Goal: Task Accomplishment & Management: Manage account settings

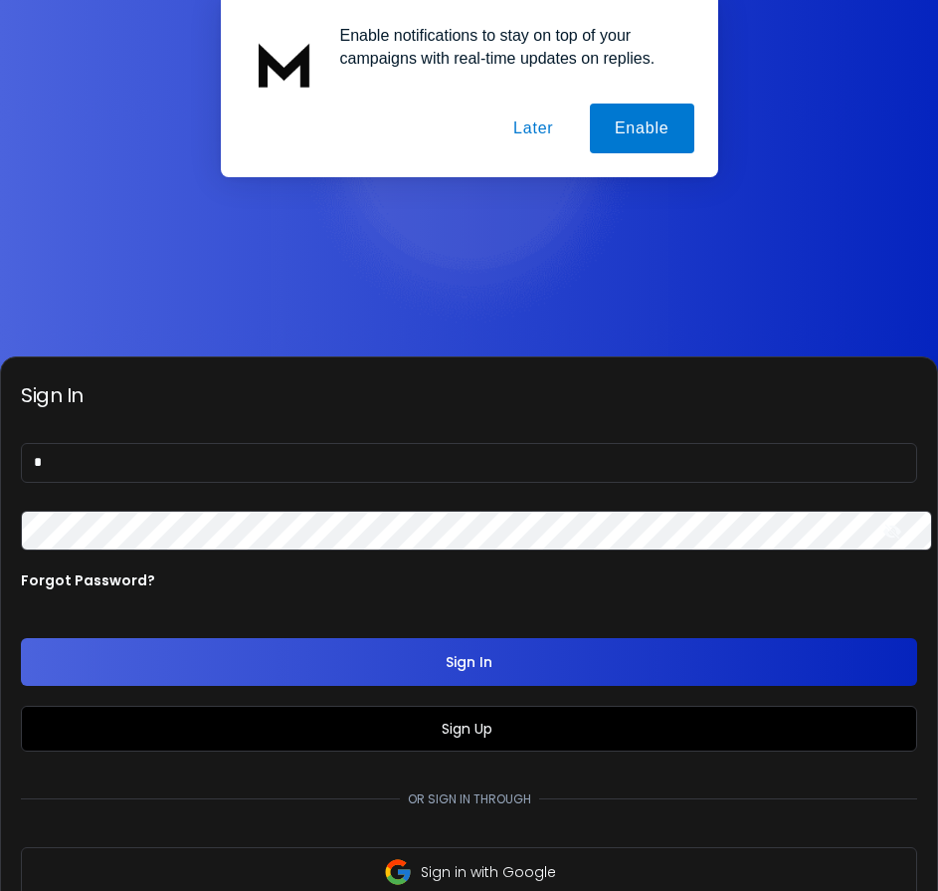
click at [550, 478] on input "*" at bounding box center [469, 463] width 897 height 40
type input "**********"
click at [21, 638] on button "Sign In" at bounding box center [469, 662] width 897 height 48
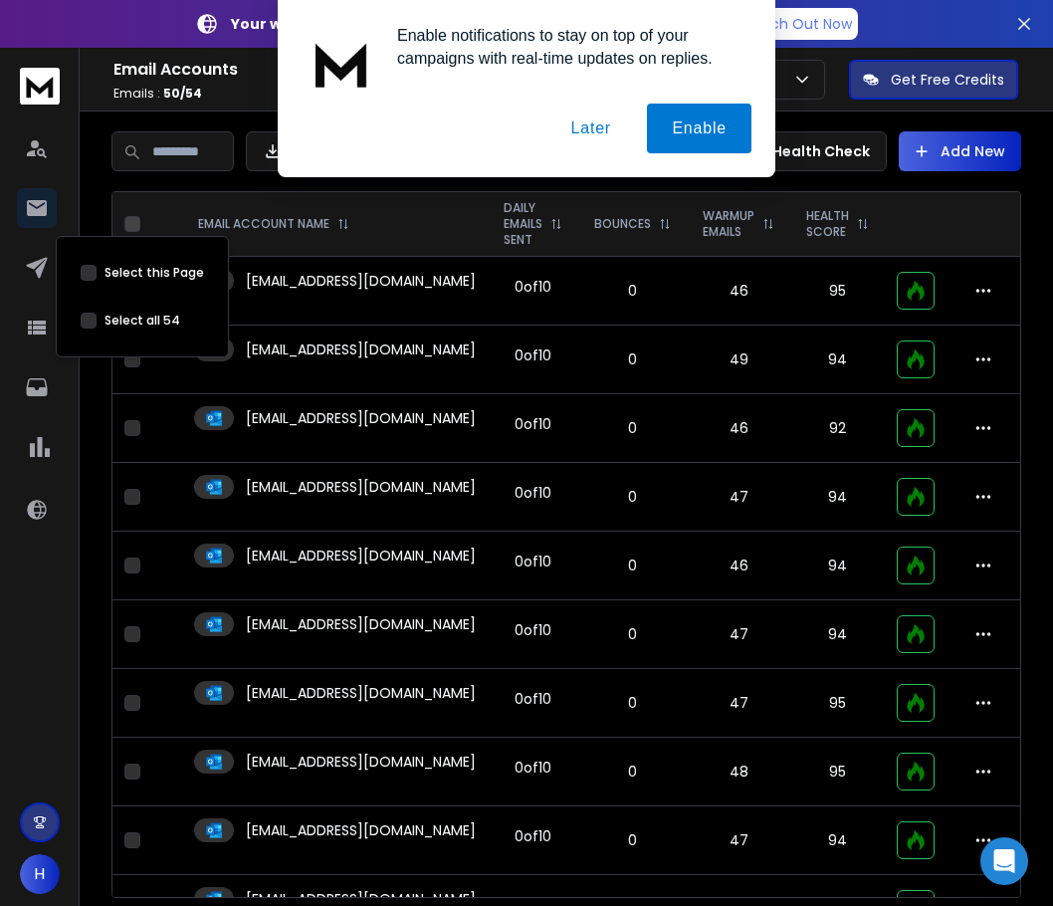
click at [123, 325] on label "Select all 54" at bounding box center [142, 320] width 76 height 16
click at [86, 321] on button "Select this Page" at bounding box center [89, 320] width 16 height 16
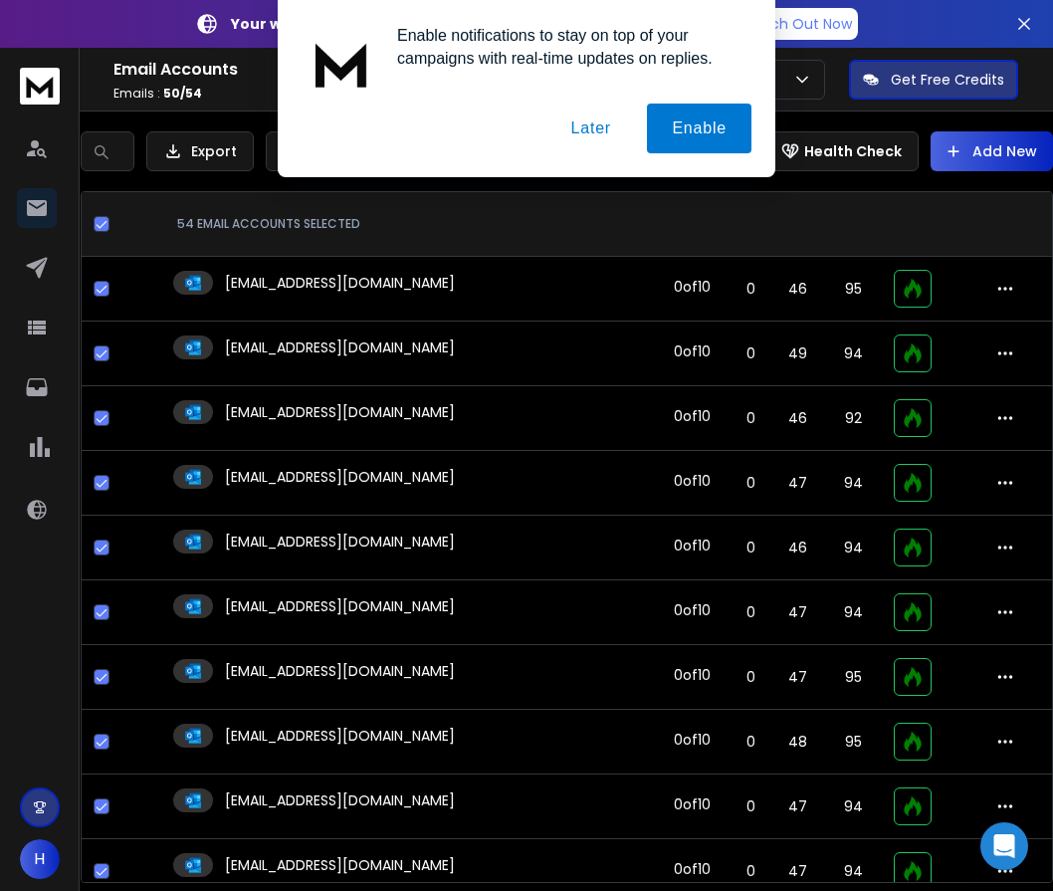
click at [587, 130] on button "Later" at bounding box center [590, 128] width 90 height 50
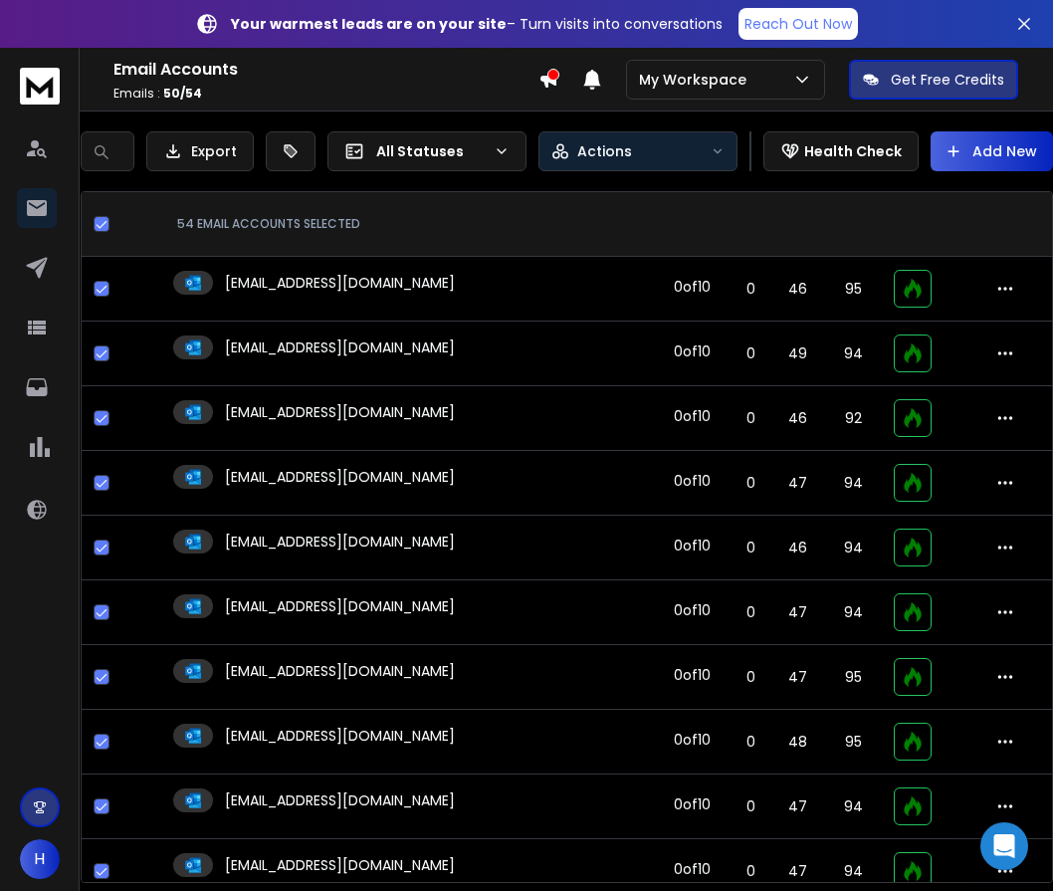
click at [600, 156] on p "Actions" at bounding box center [604, 151] width 55 height 20
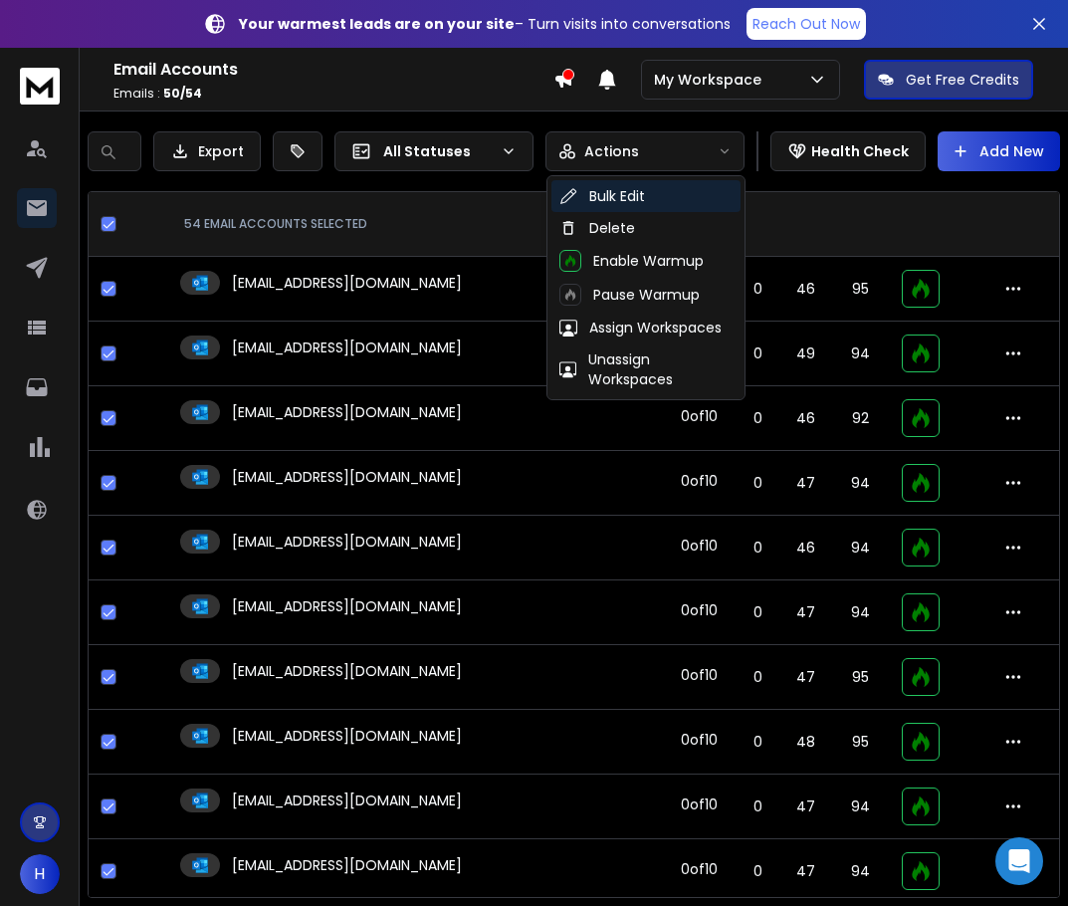
click at [663, 201] on div "Bulk Edit" at bounding box center [645, 196] width 189 height 32
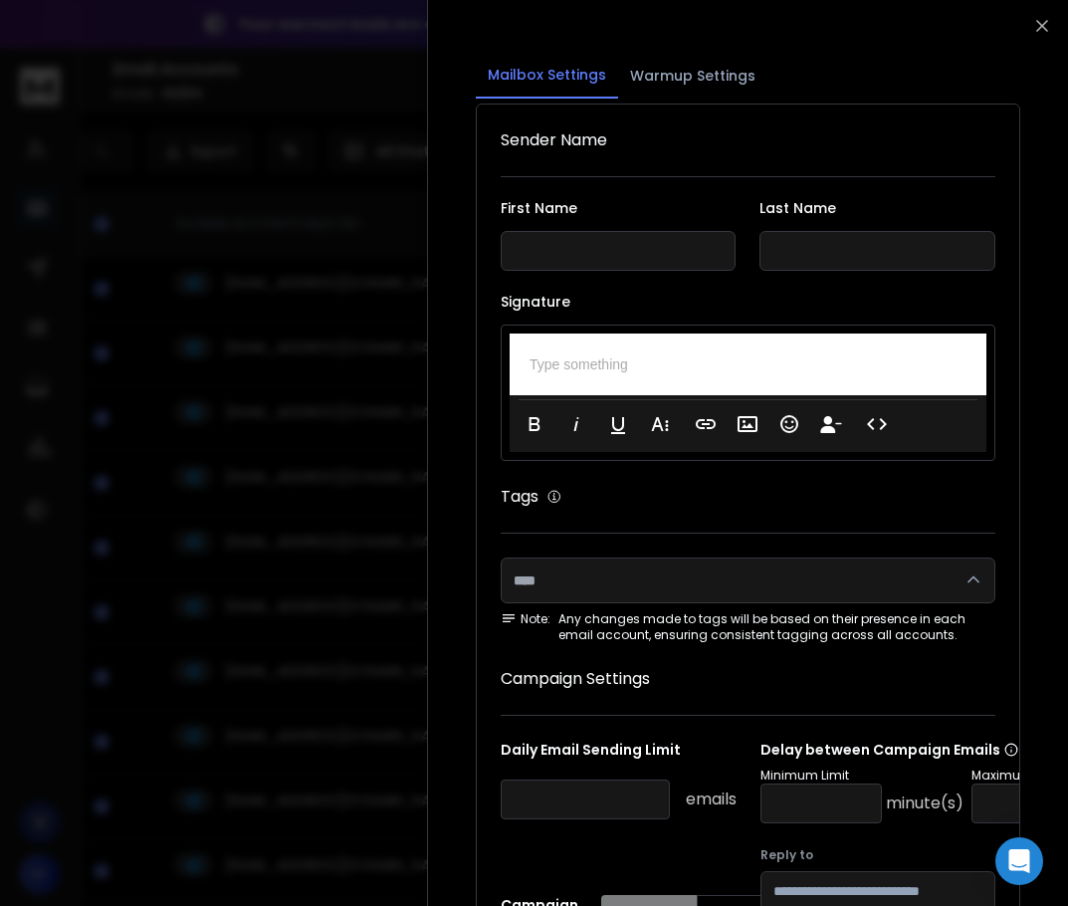
scroll to position [324, 0]
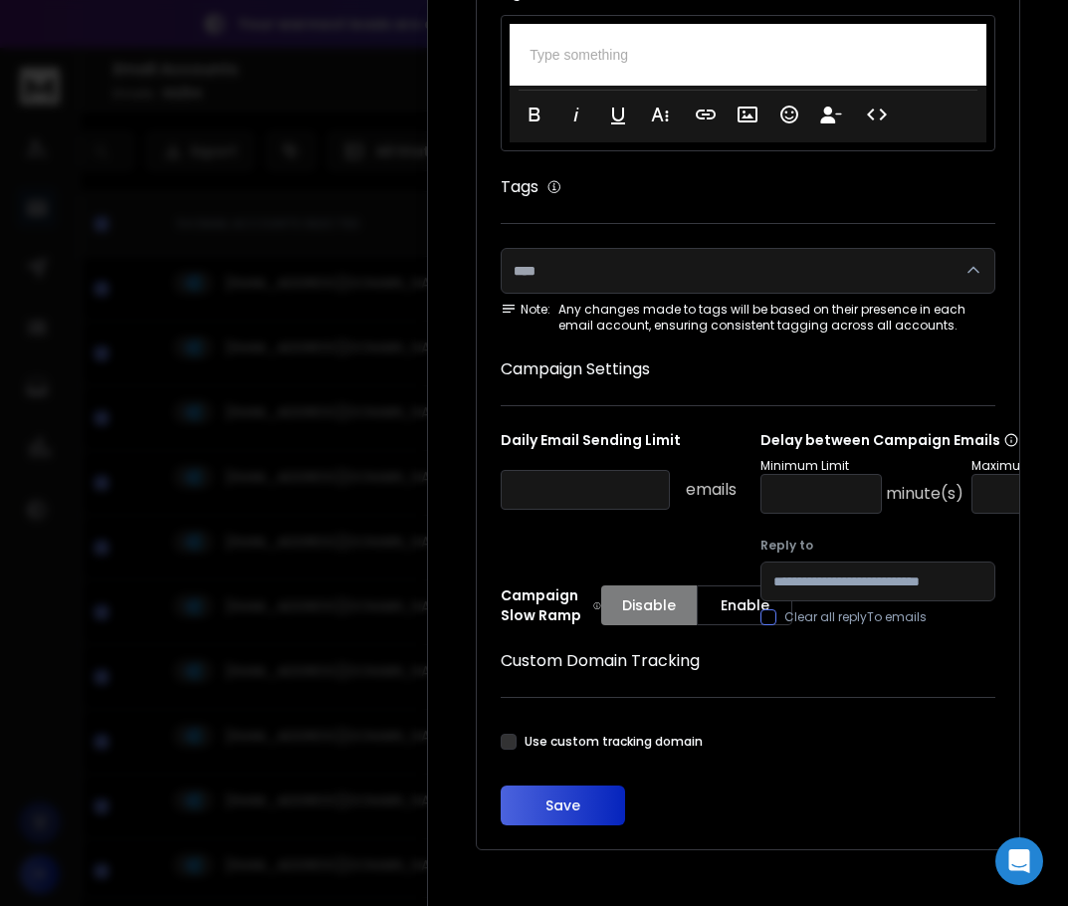
click at [595, 470] on input "number" at bounding box center [585, 490] width 168 height 40
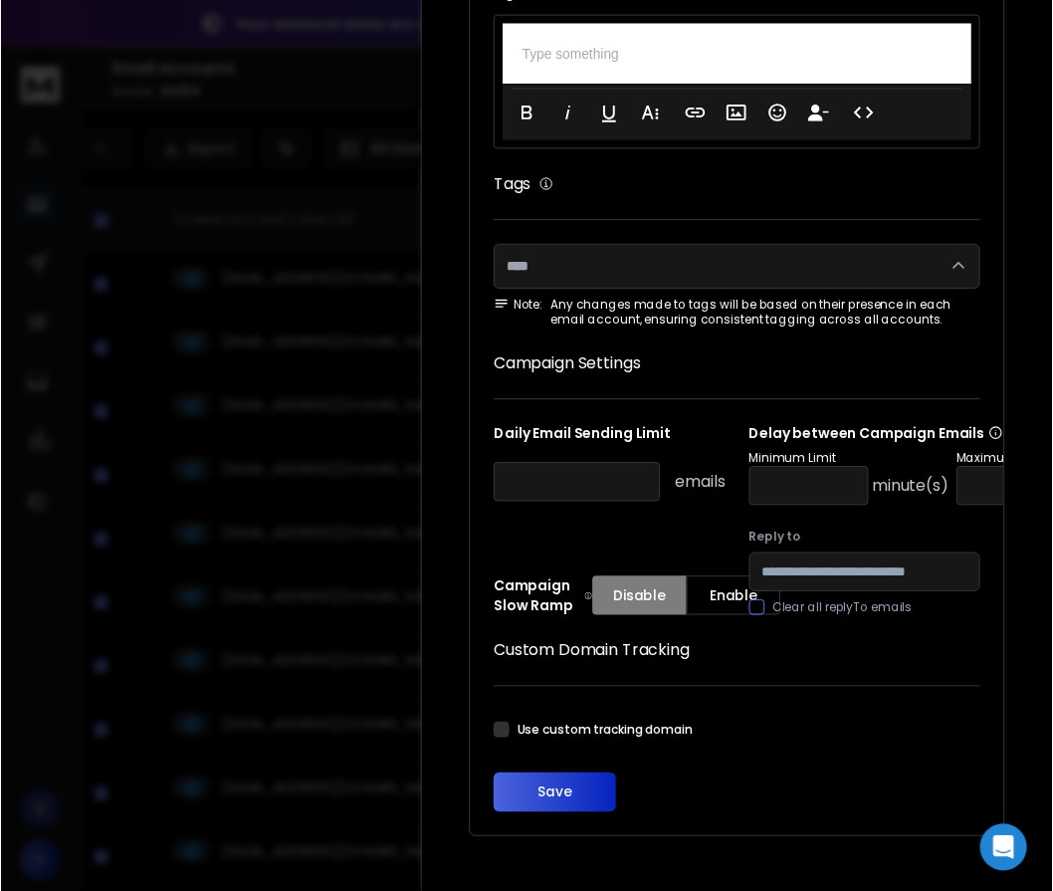
scroll to position [0, 0]
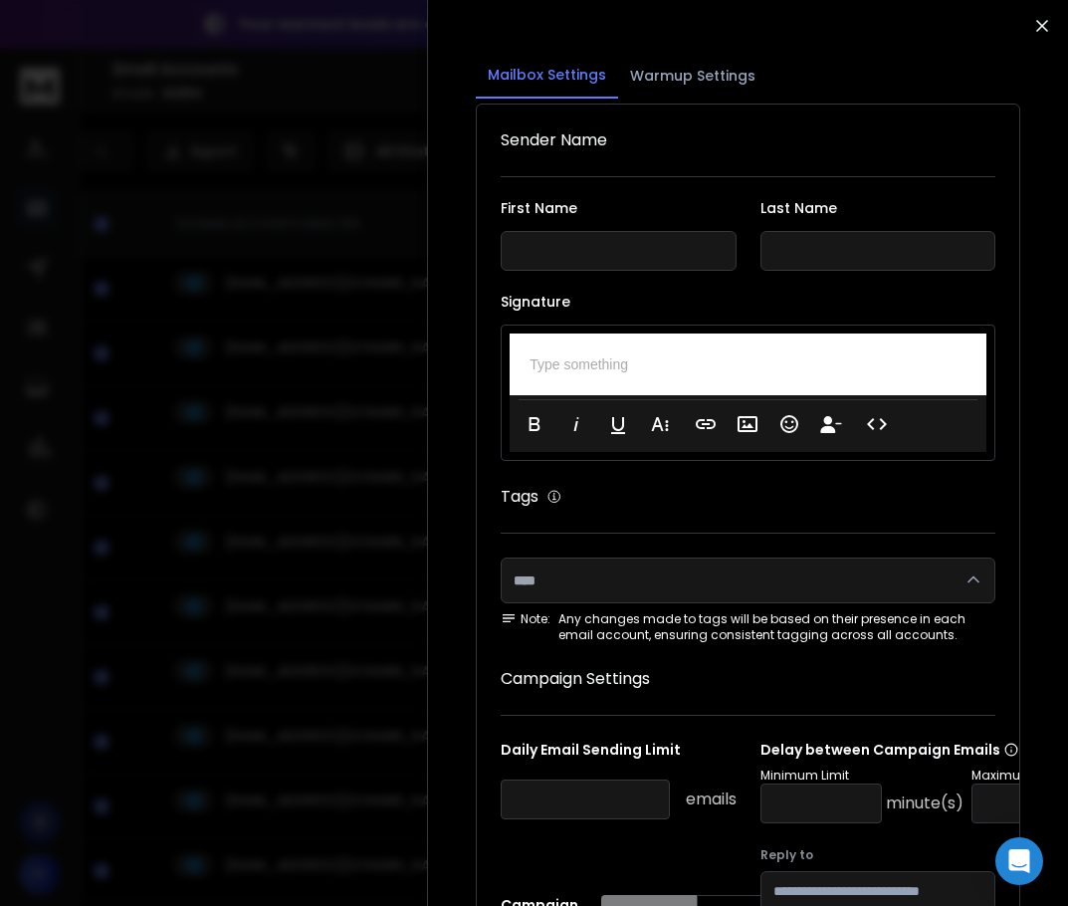
type input "*"
click at [1040, 20] on icon "button" at bounding box center [1042, 26] width 20 height 20
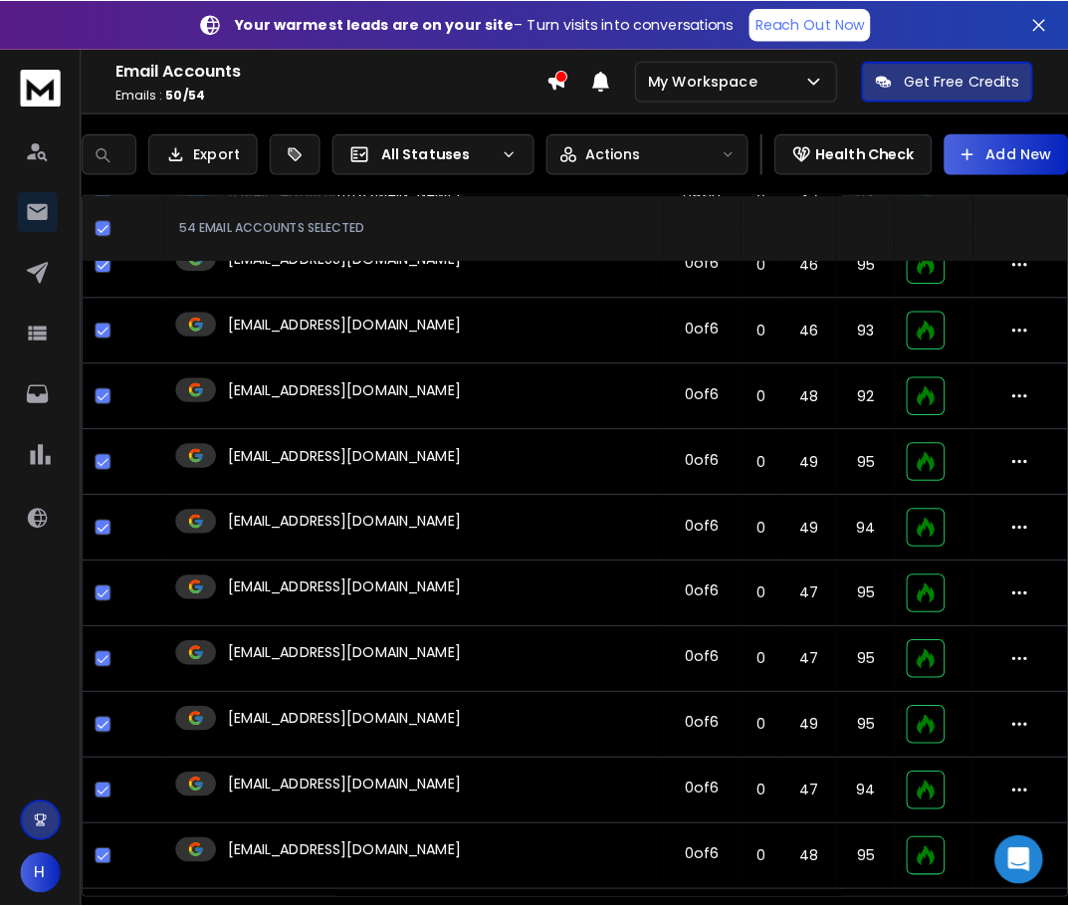
scroll to position [1376, 0]
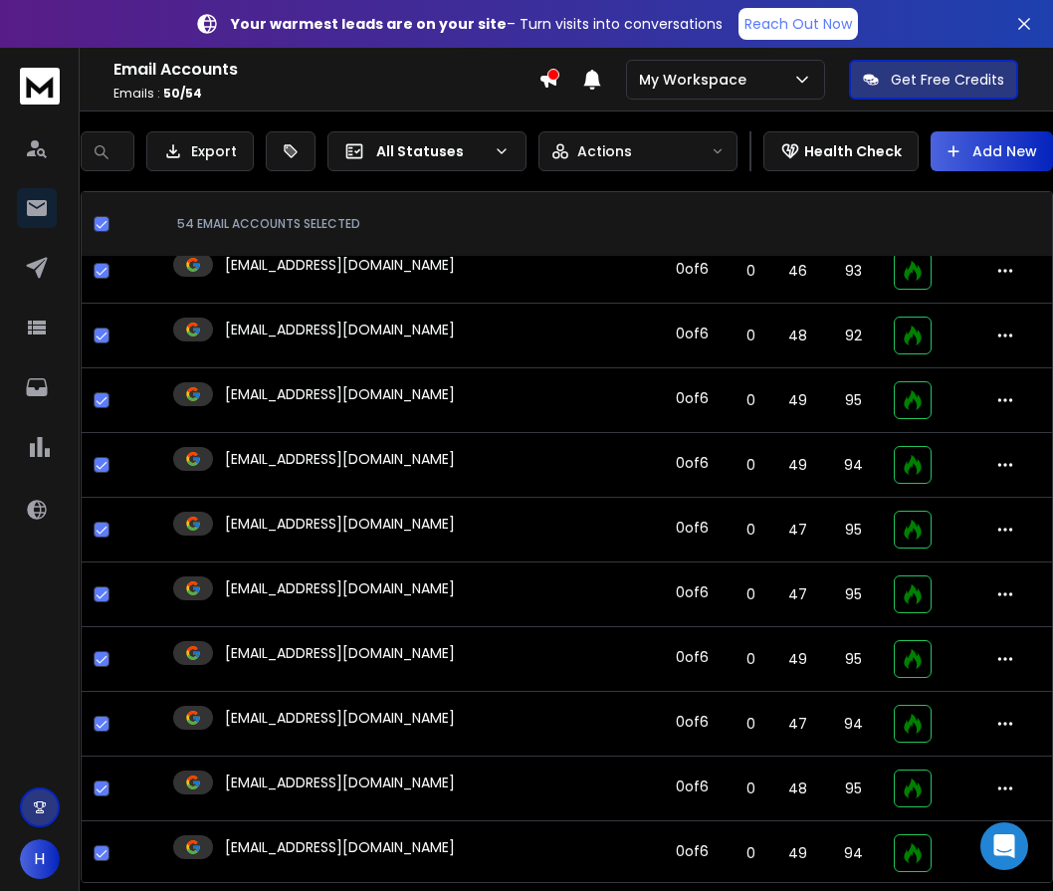
click at [472, 635] on td "[EMAIL_ADDRESS][DOMAIN_NAME]" at bounding box center [408, 659] width 494 height 65
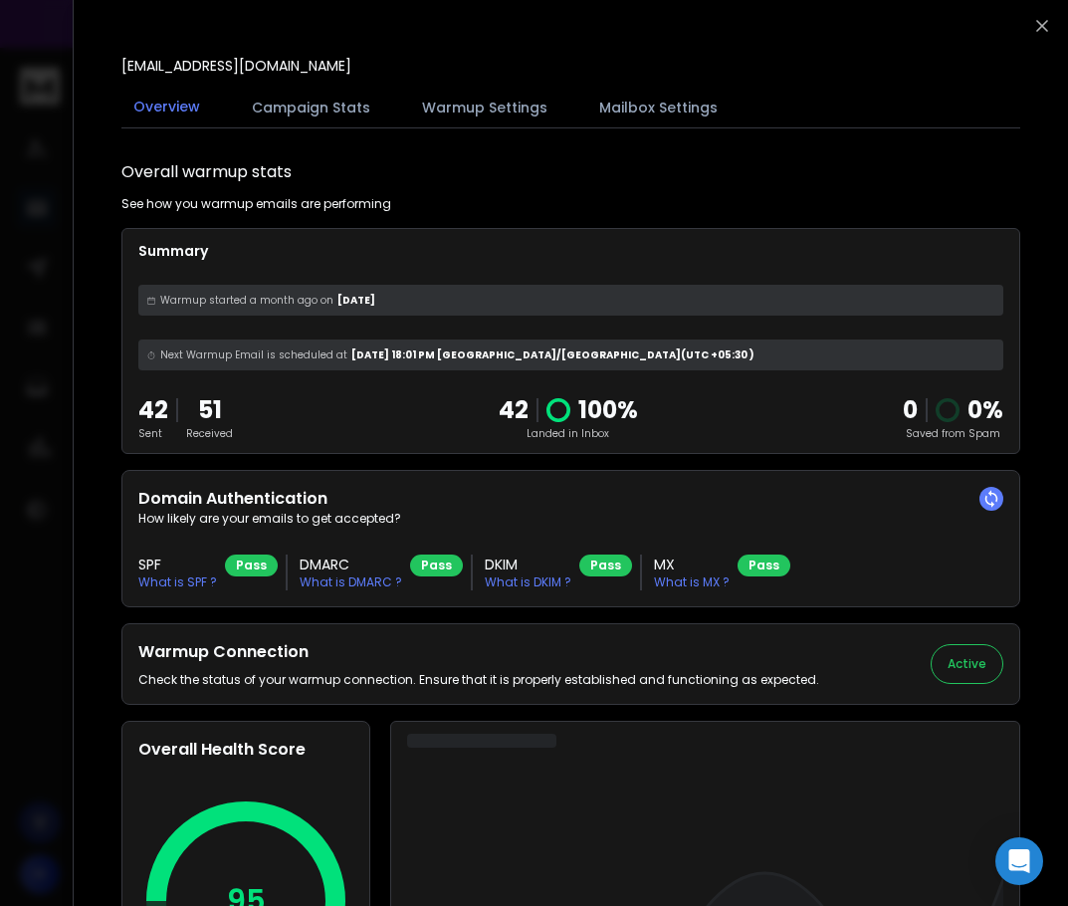
click at [323, 100] on button "Campaign Stats" at bounding box center [311, 108] width 142 height 44
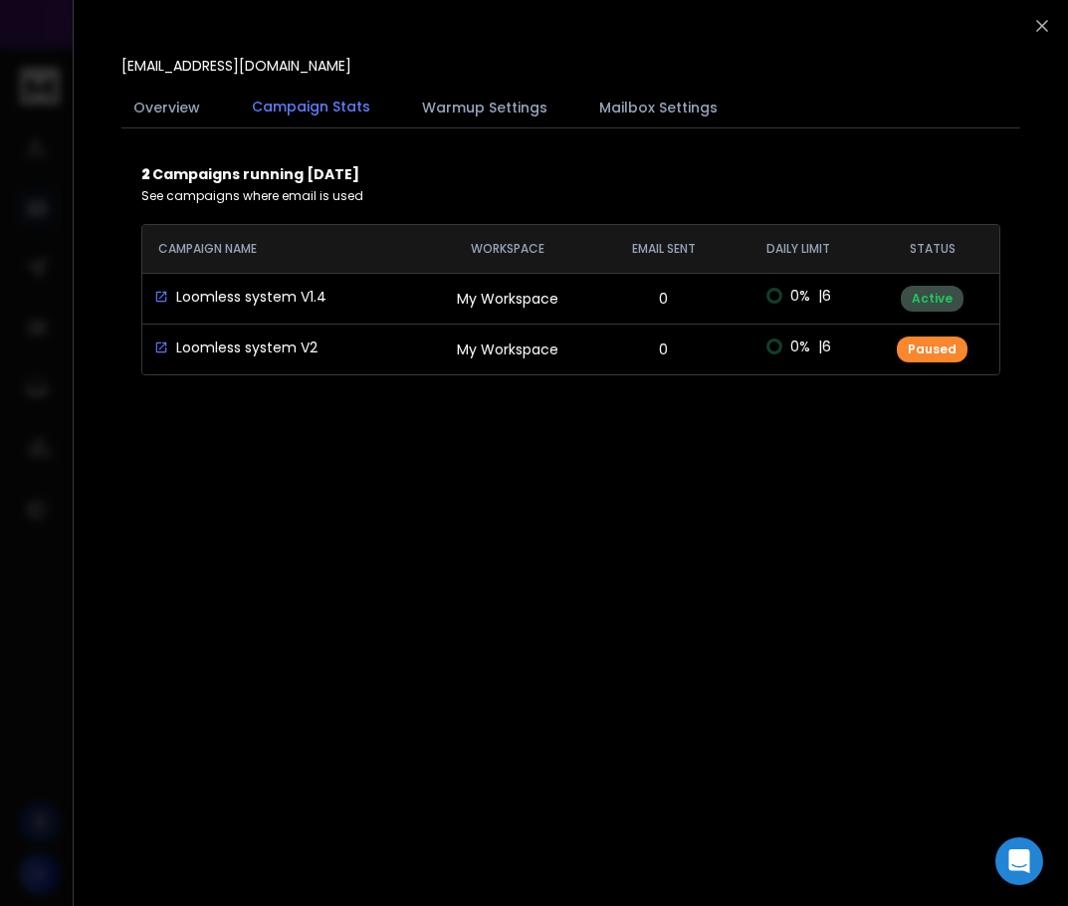
click at [646, 100] on button "Mailbox Settings" at bounding box center [658, 108] width 142 height 44
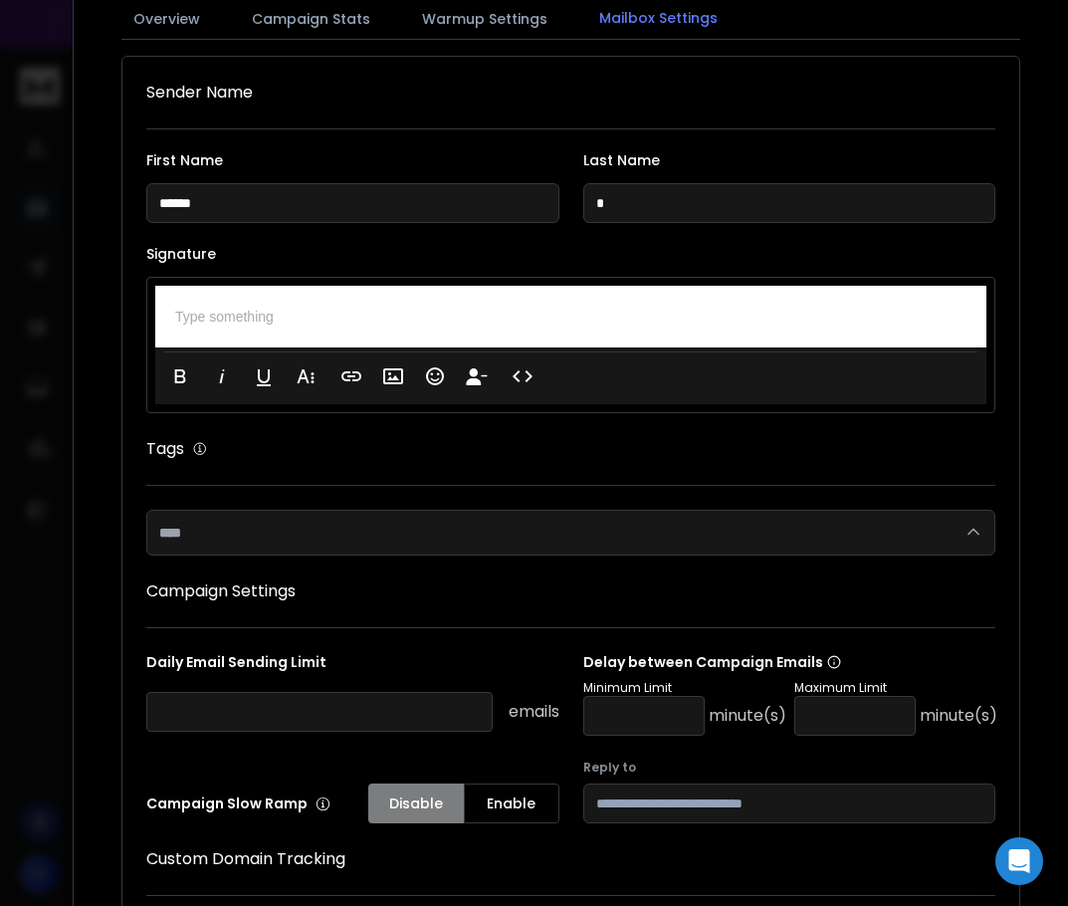
scroll to position [0, 0]
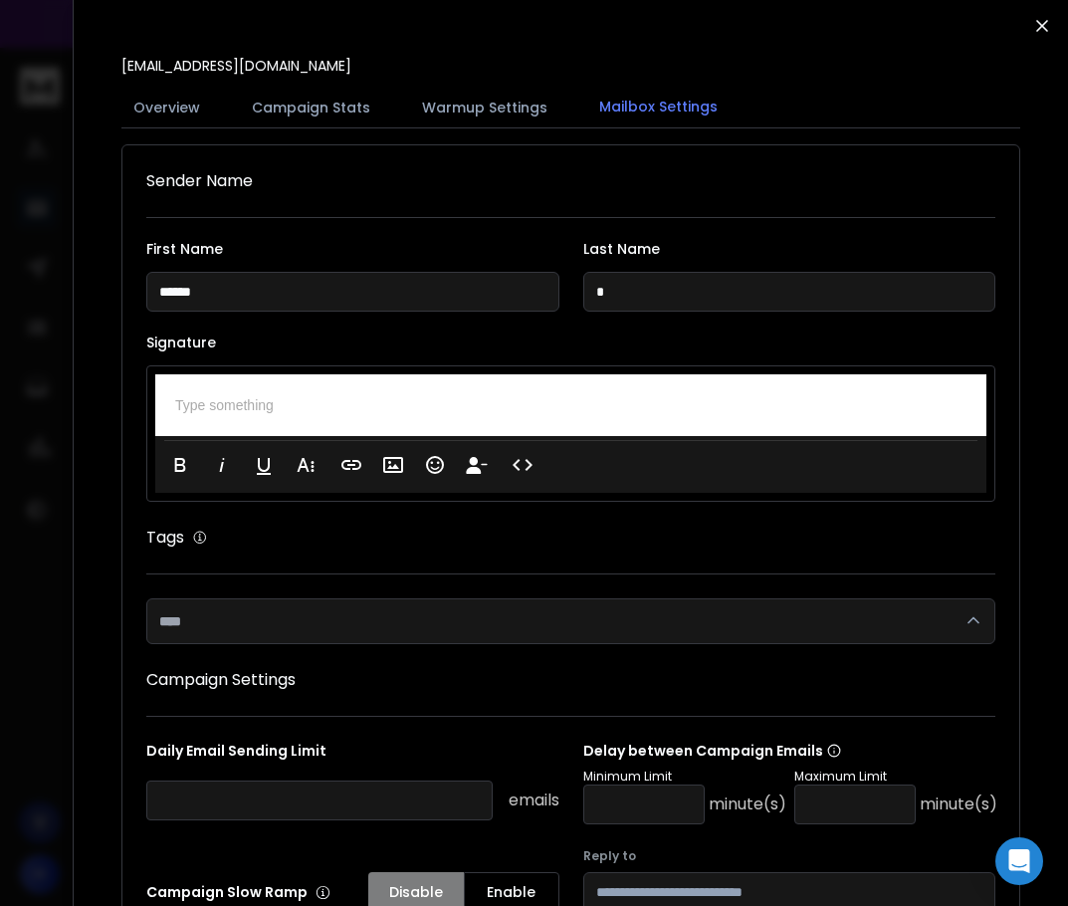
click at [1036, 30] on icon "button" at bounding box center [1042, 26] width 20 height 20
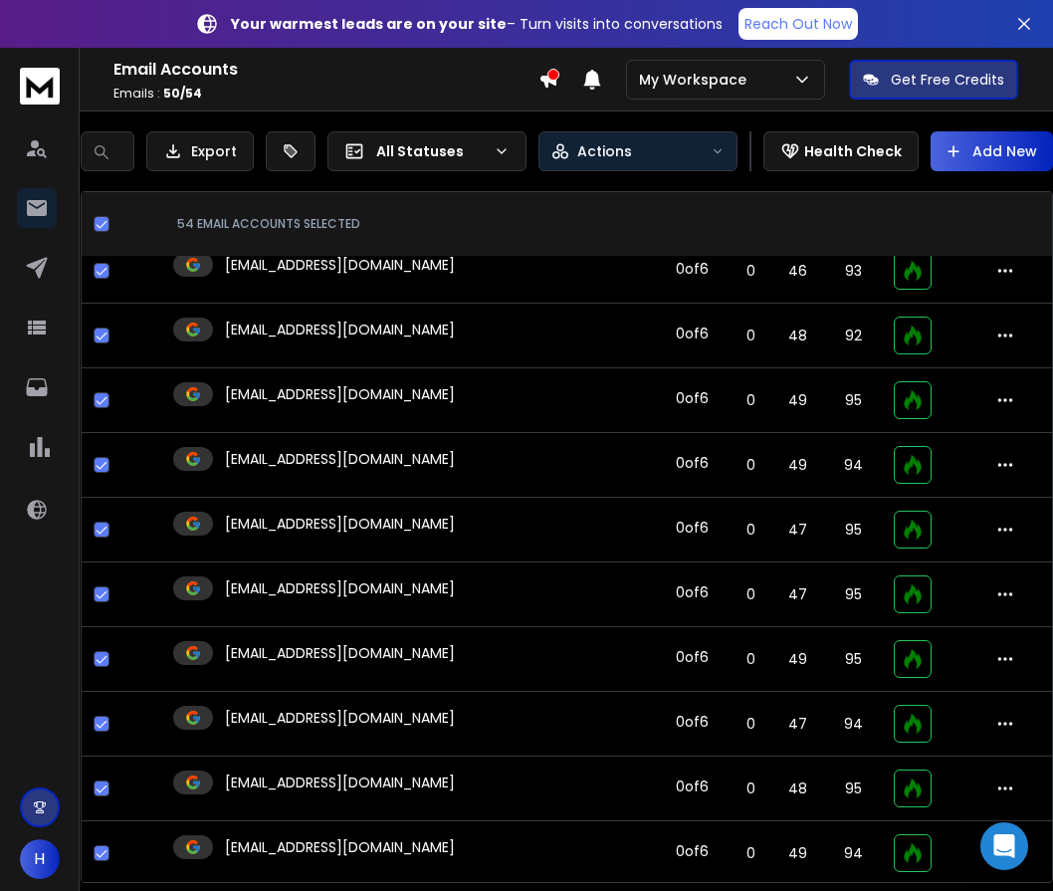
click at [679, 169] on button "Actions" at bounding box center [637, 151] width 199 height 40
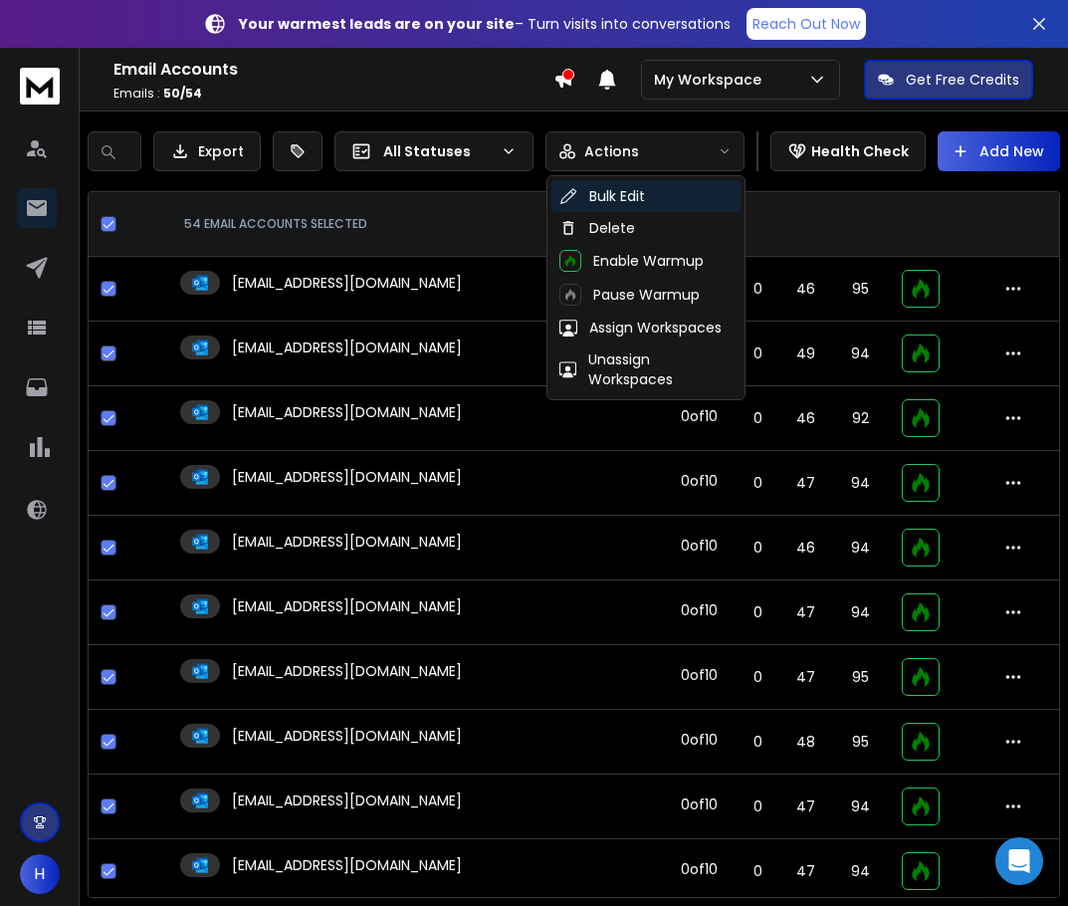
click at [618, 193] on div "Bulk Edit" at bounding box center [602, 196] width 86 height 20
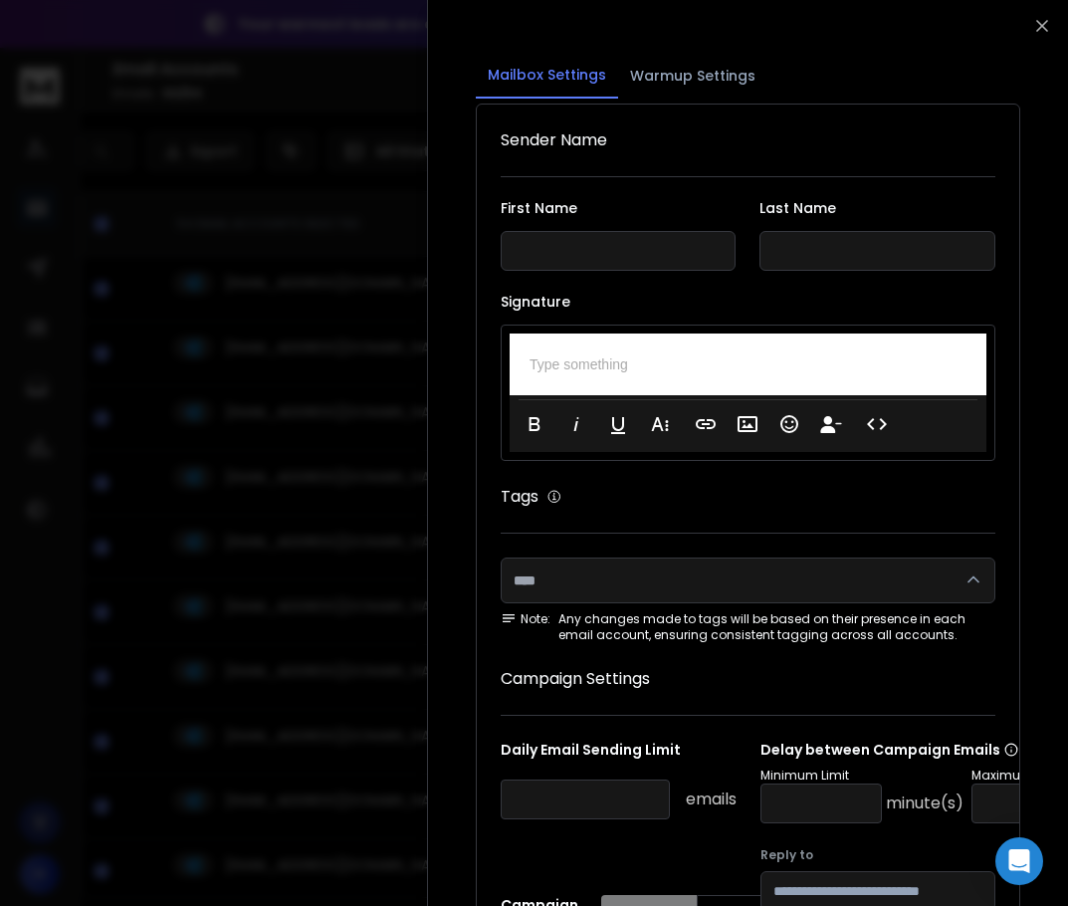
click at [558, 793] on input "number" at bounding box center [585, 799] width 168 height 40
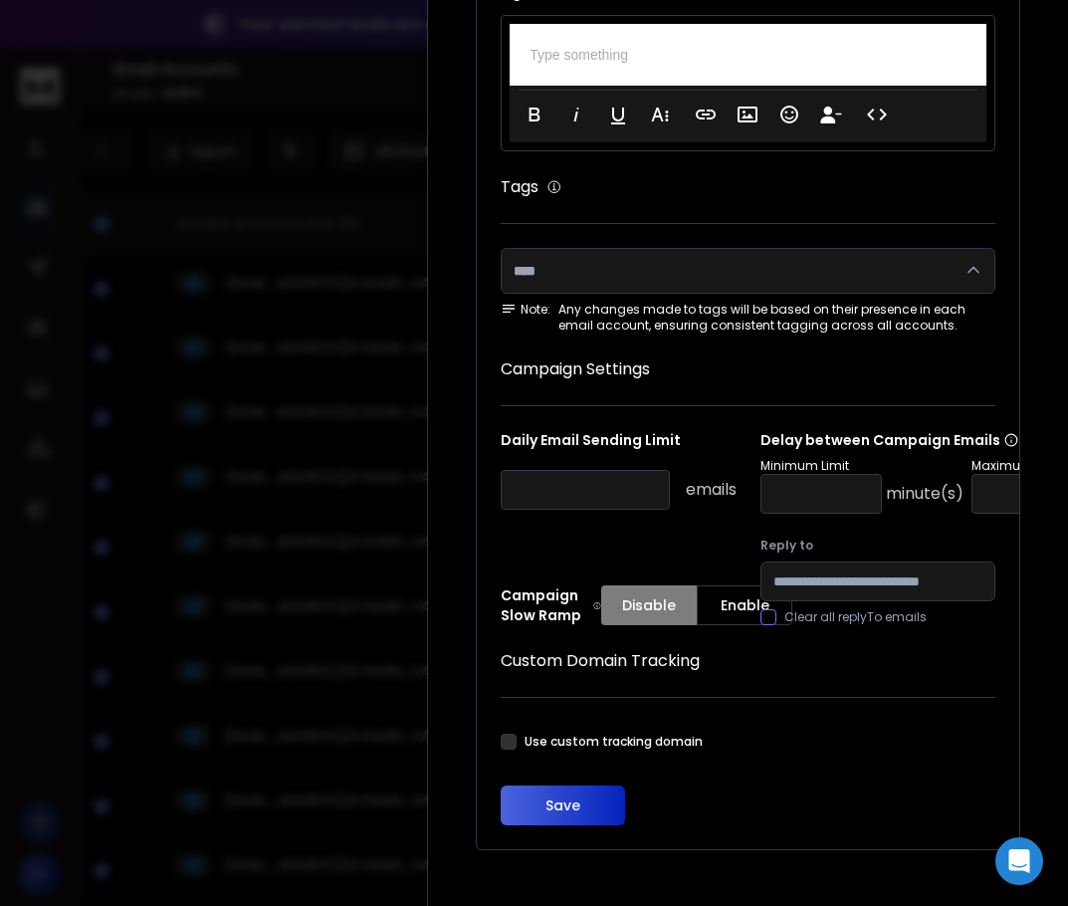
type input "*"
click at [553, 793] on button "Save" at bounding box center [563, 805] width 124 height 40
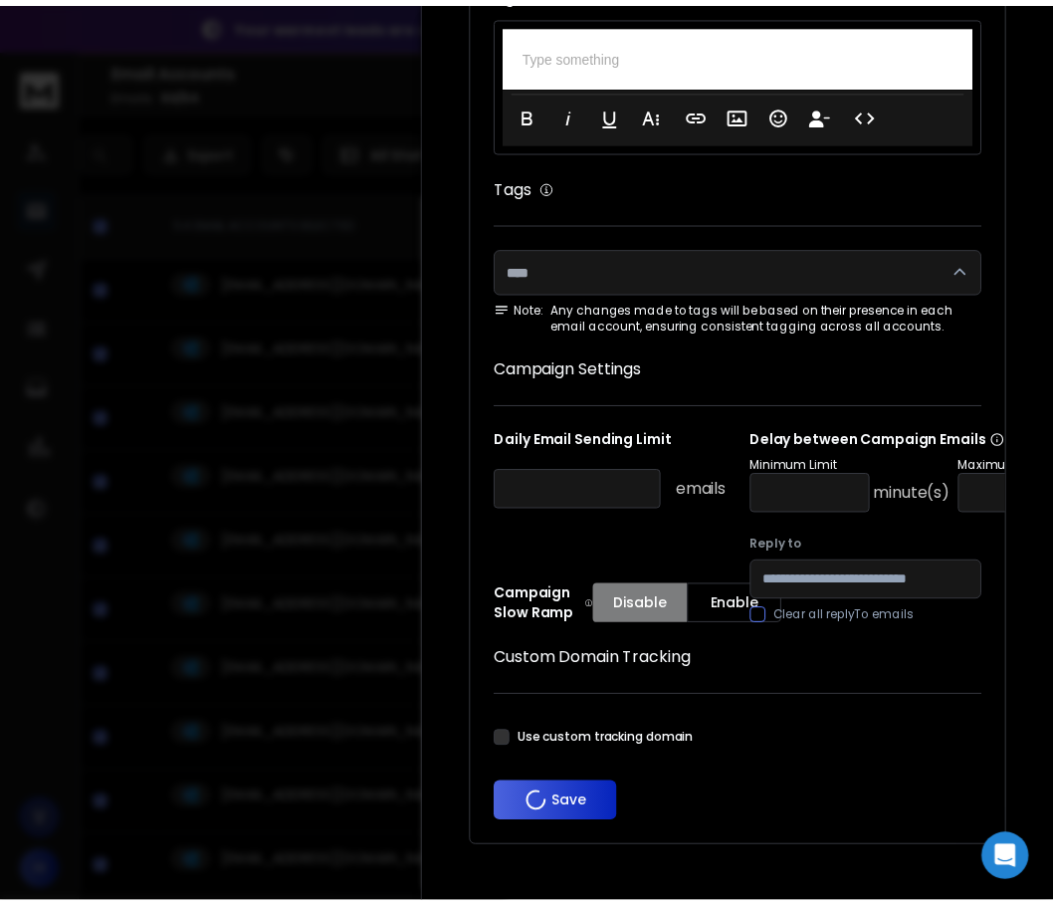
scroll to position [285, 0]
